Goal: Navigation & Orientation: Find specific page/section

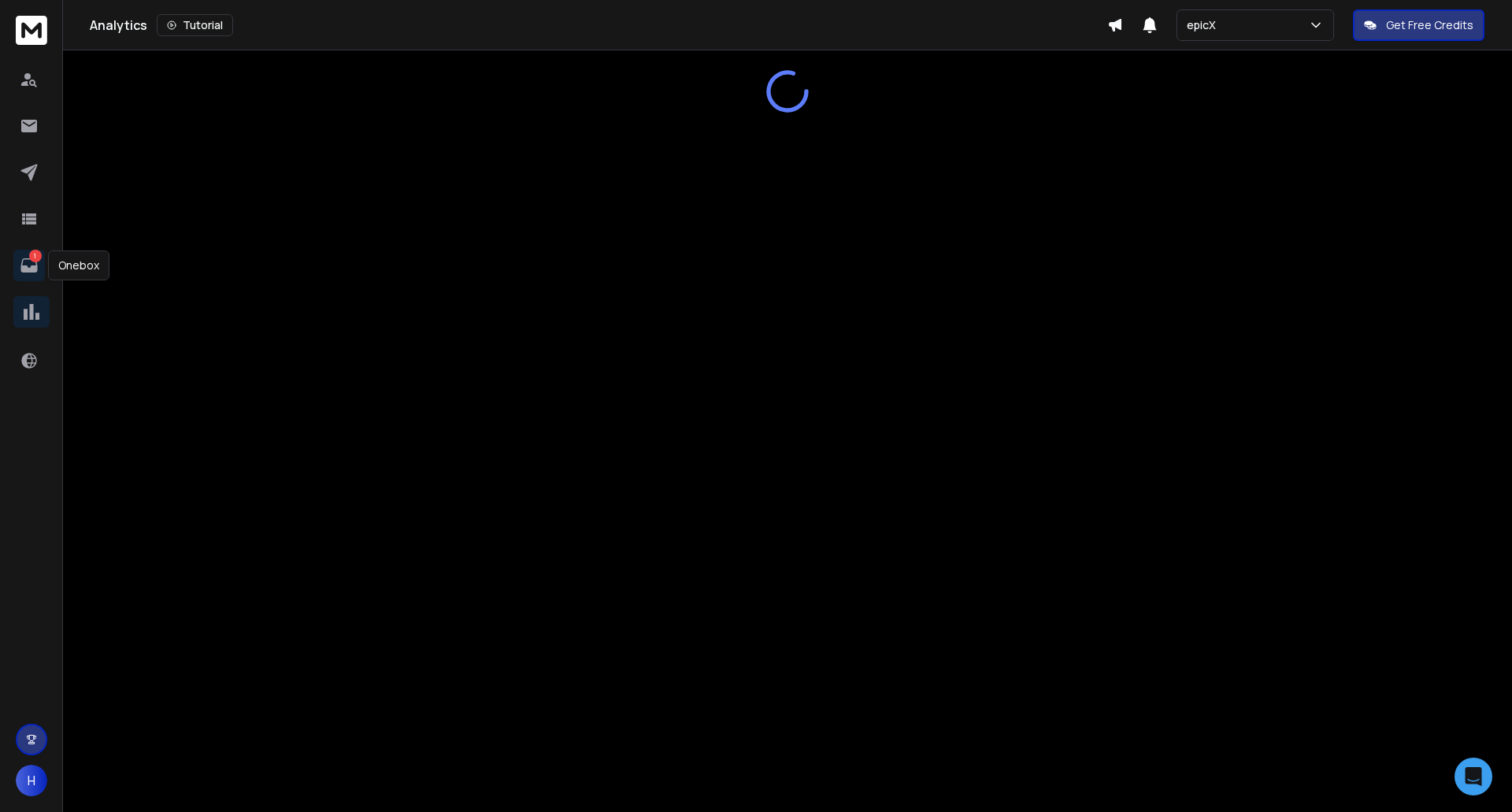
drag, startPoint x: 0, startPoint y: 0, endPoint x: 28, endPoint y: 274, distance: 275.4
click at [28, 274] on icon at bounding box center [29, 265] width 19 height 19
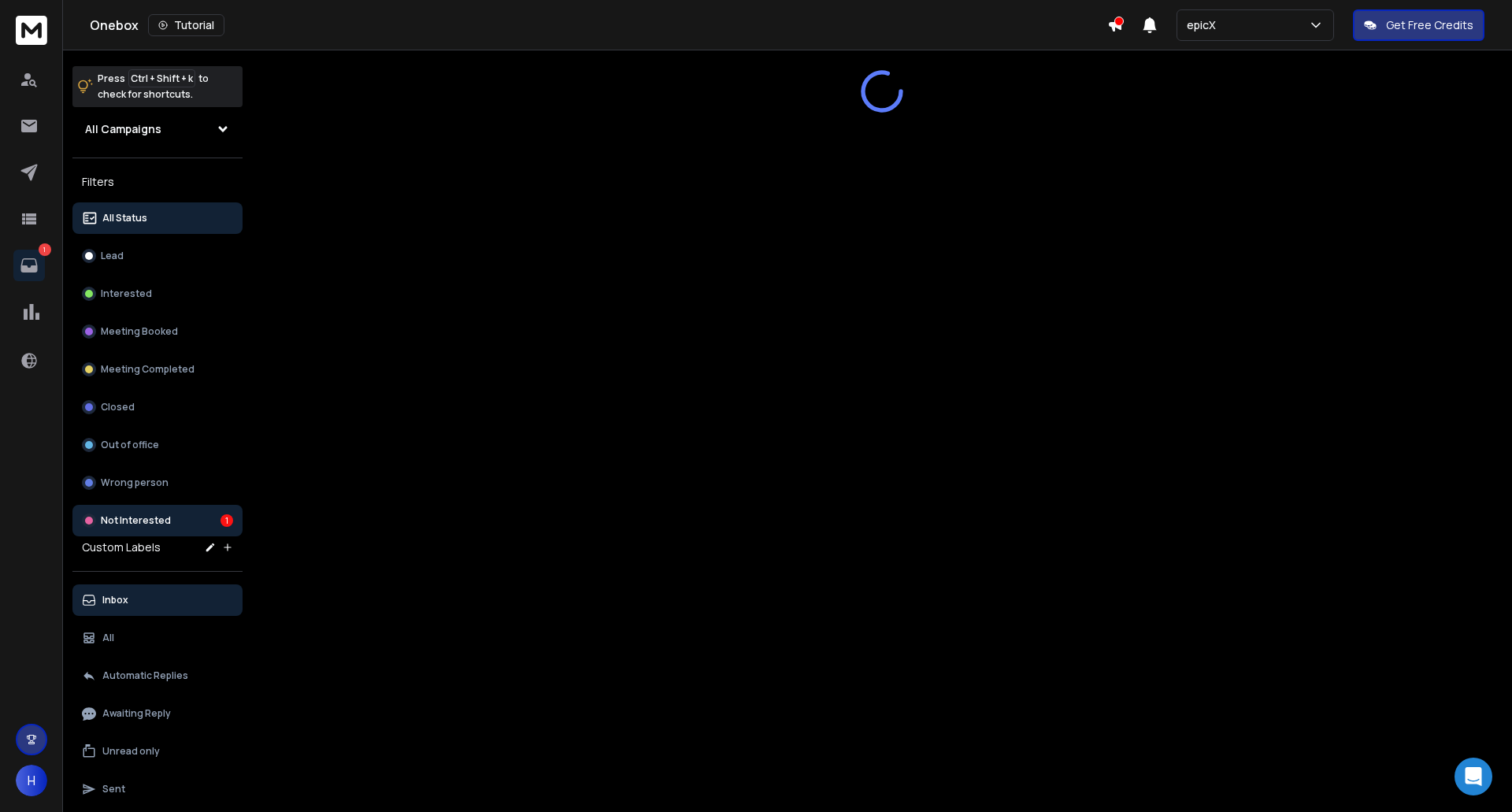
click at [115, 508] on button "Not Interested 1" at bounding box center [157, 520] width 170 height 31
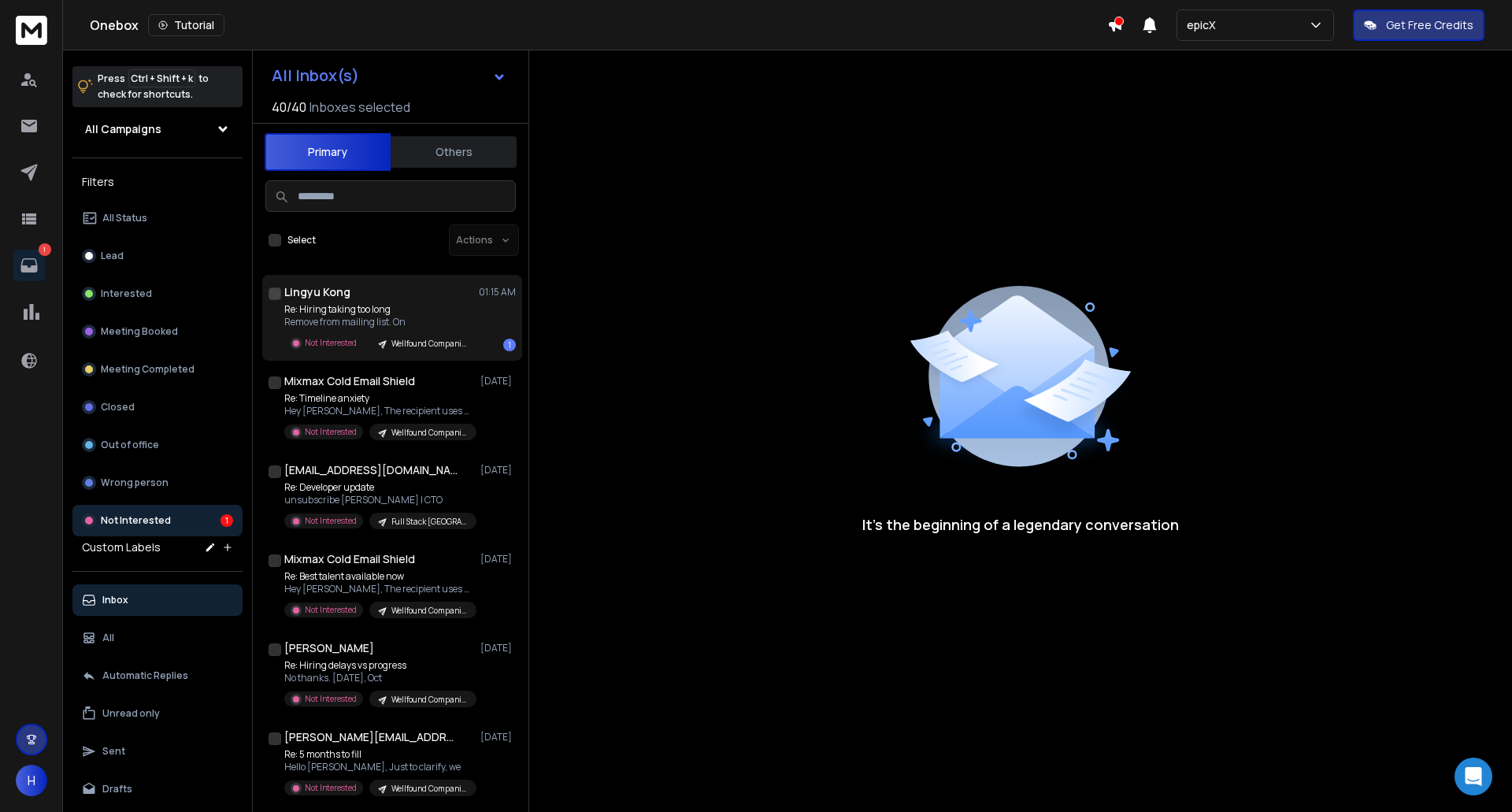
click at [370, 314] on p "Re: Hiring taking too long" at bounding box center [379, 309] width 189 height 12
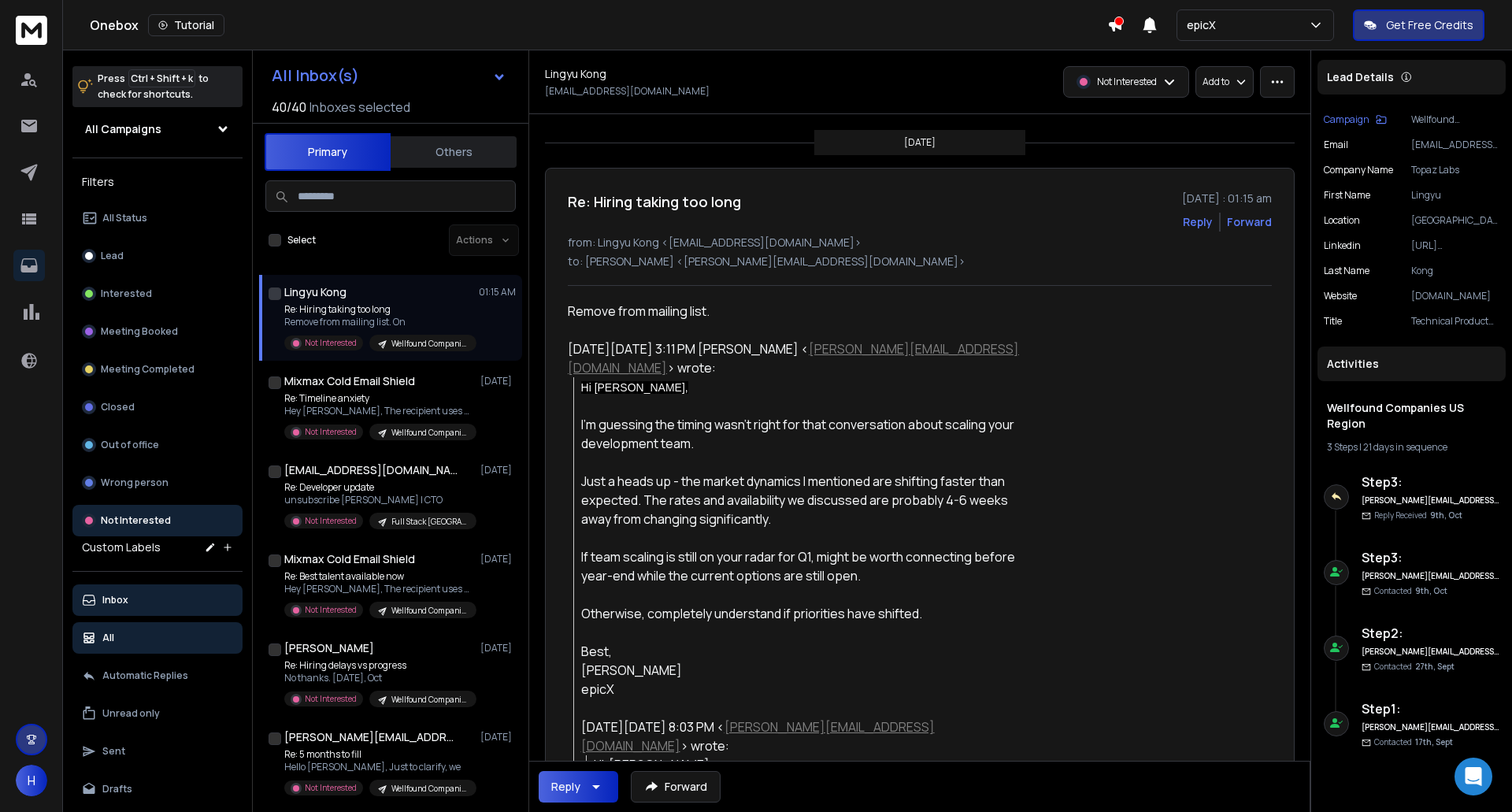
click at [119, 641] on button "All" at bounding box center [157, 638] width 170 height 31
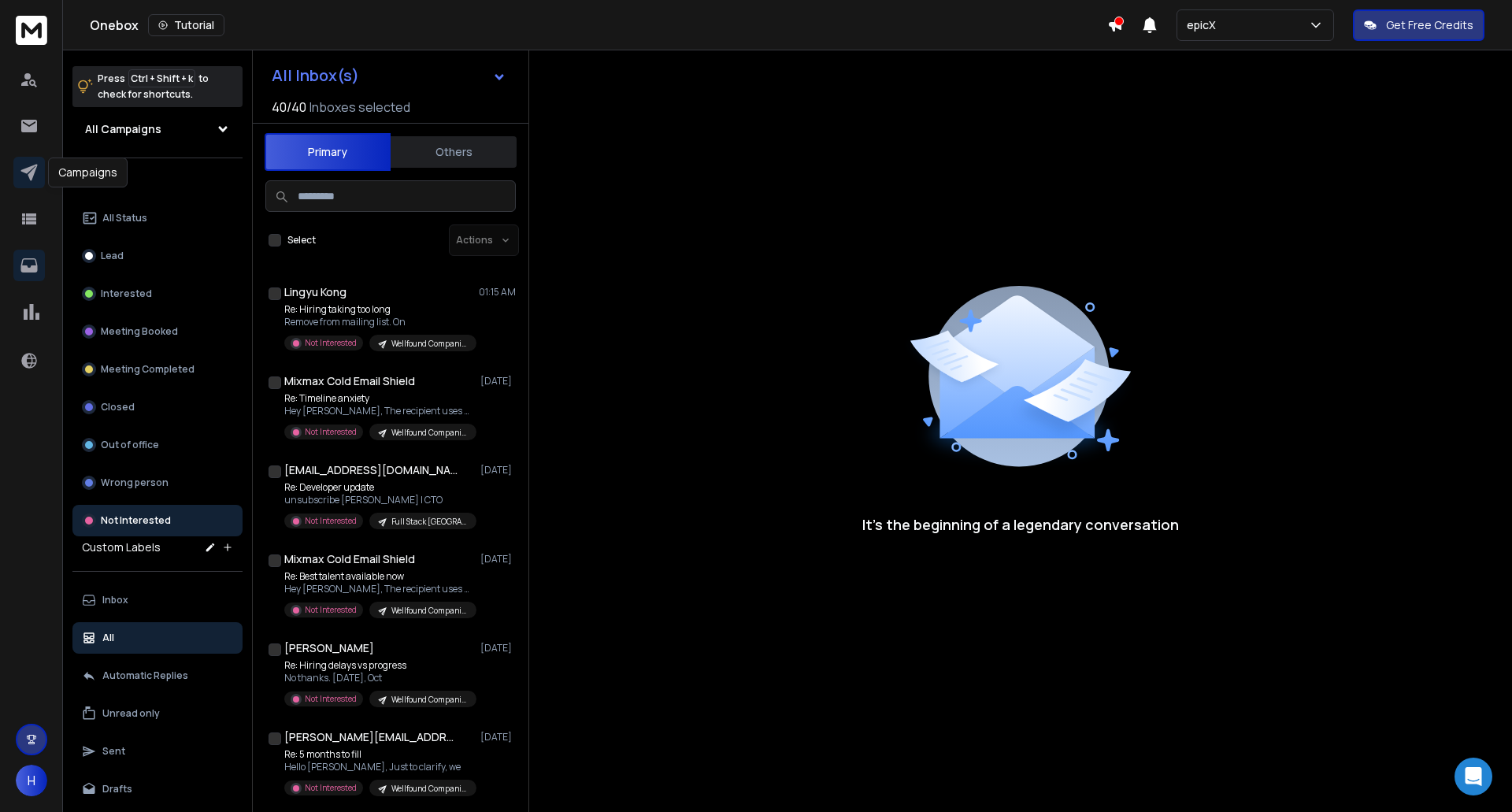
click at [28, 166] on icon at bounding box center [29, 172] width 19 height 19
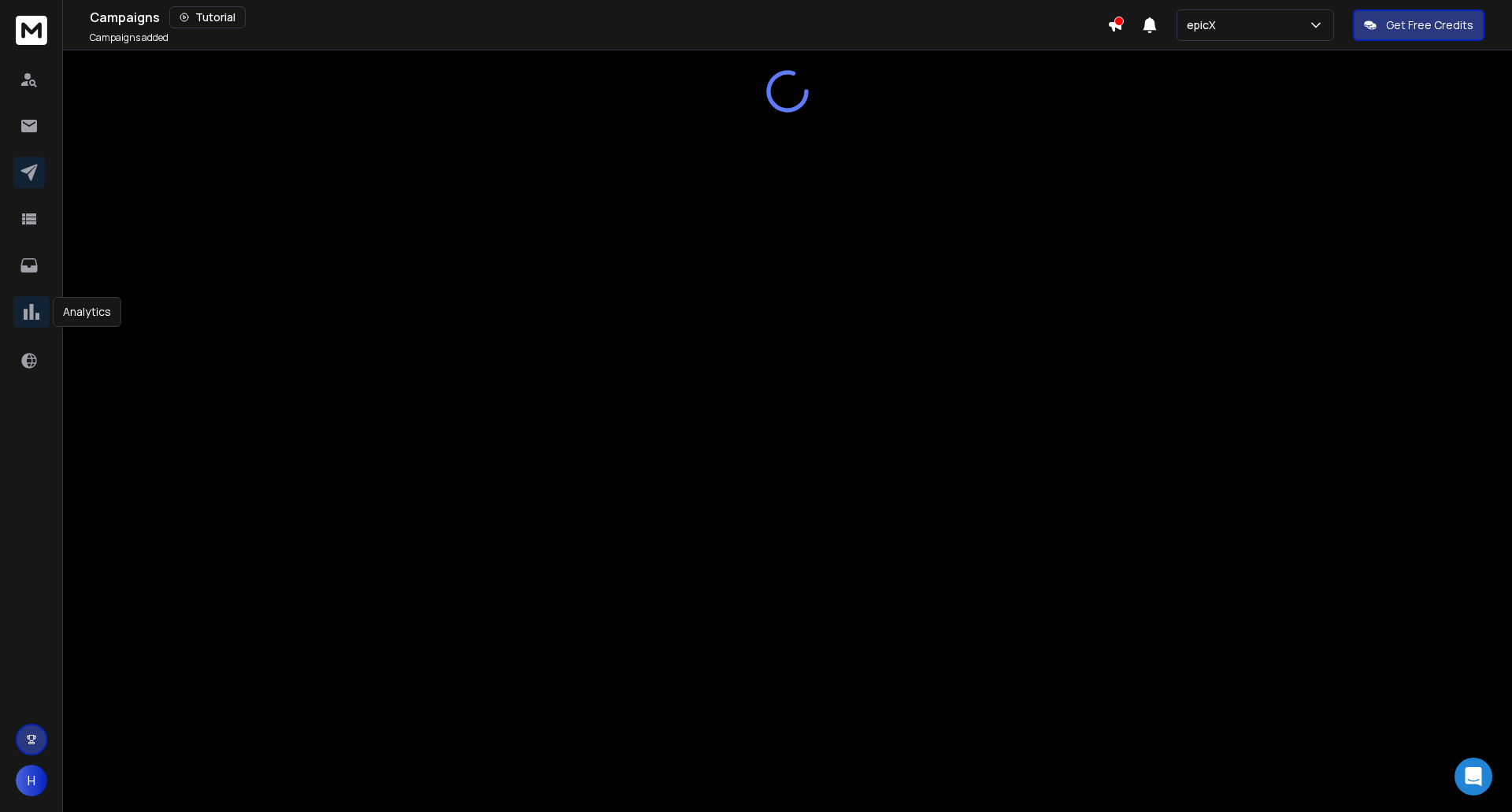
click at [14, 316] on link at bounding box center [31, 312] width 36 height 36
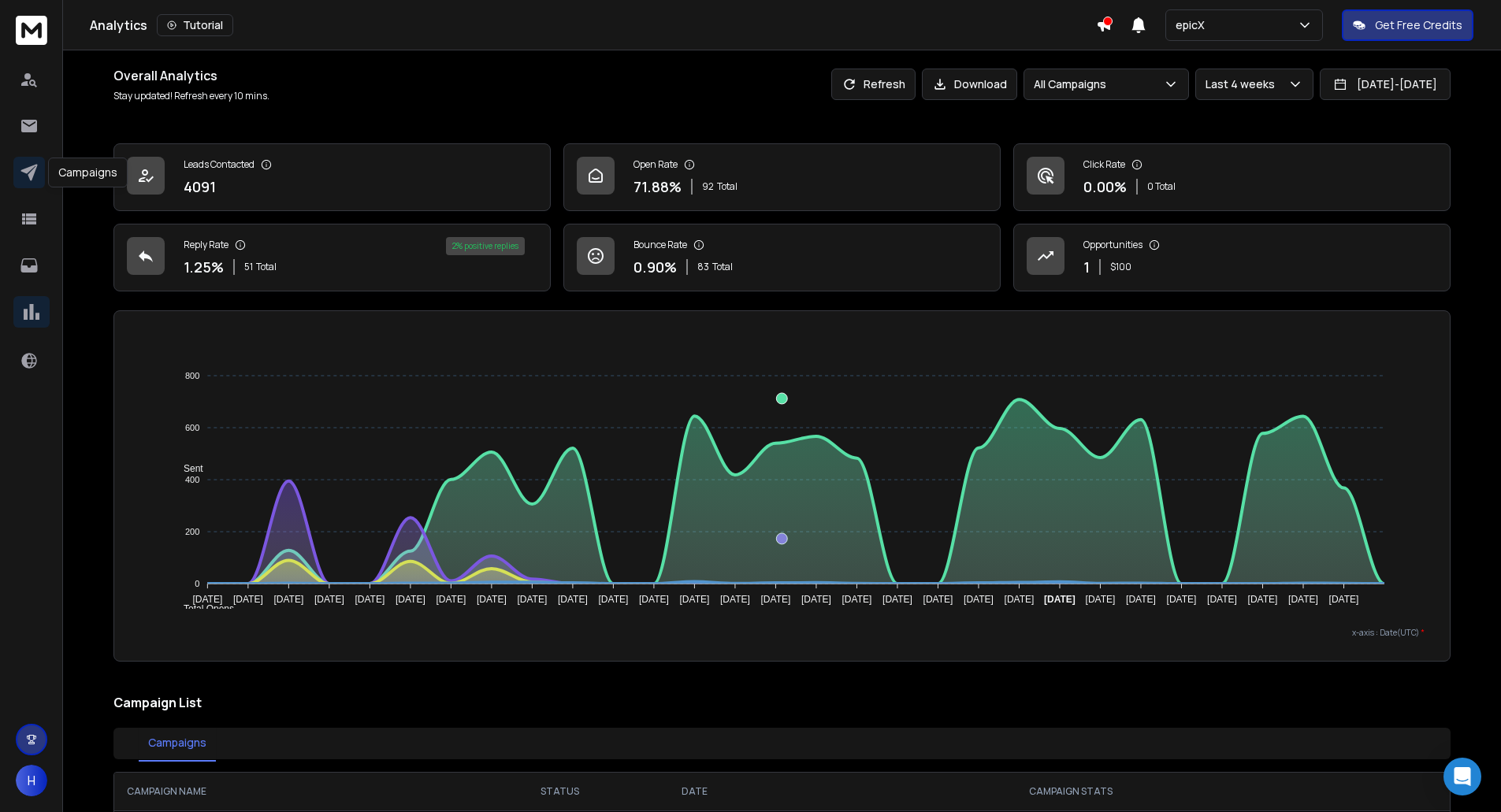
click at [33, 173] on icon at bounding box center [29, 173] width 16 height 16
